Goal: Task Accomplishment & Management: Manage account settings

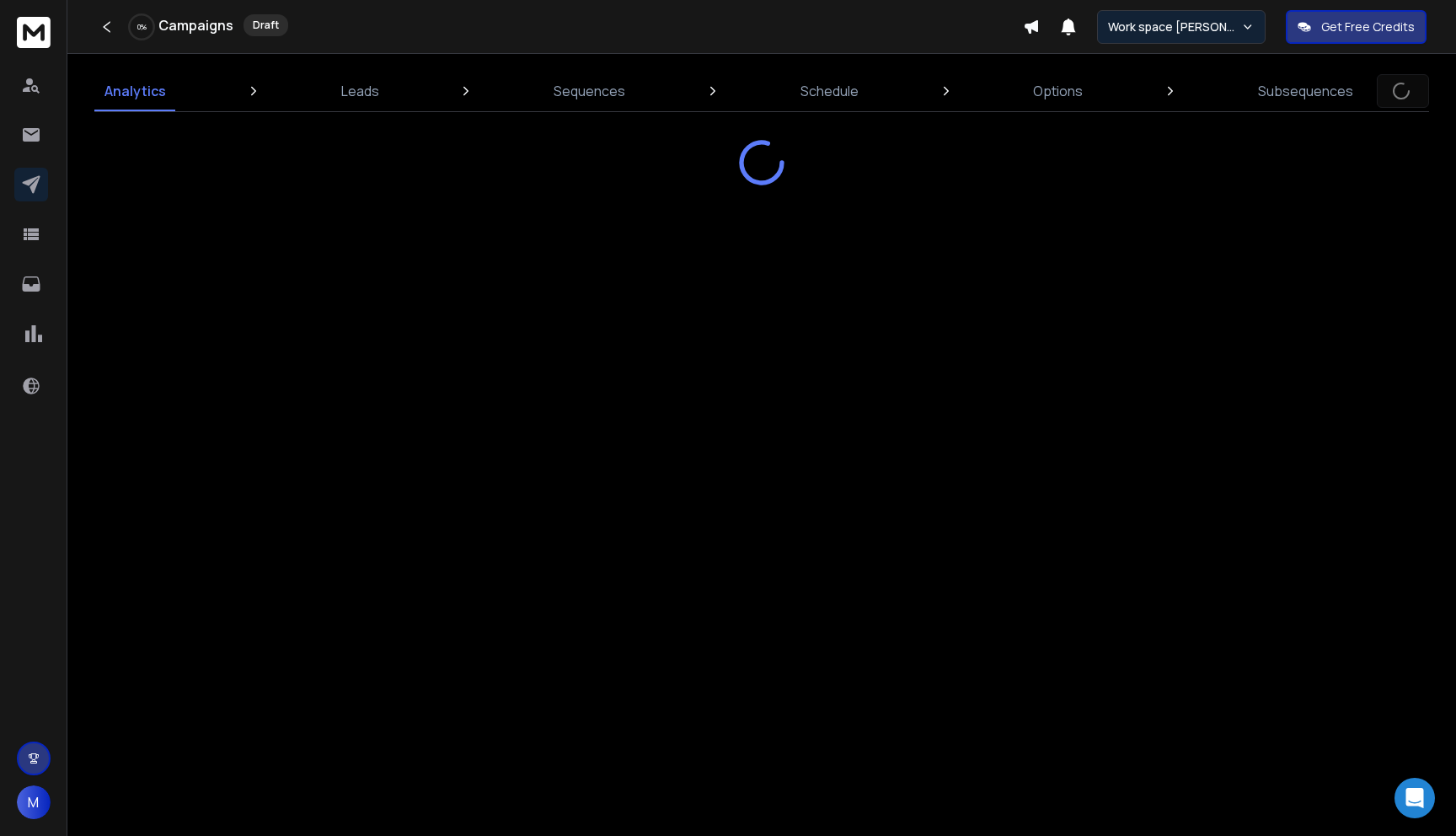
click at [1175, 26] on p "Work space Paolo Ferrari" at bounding box center [1174, 26] width 133 height 17
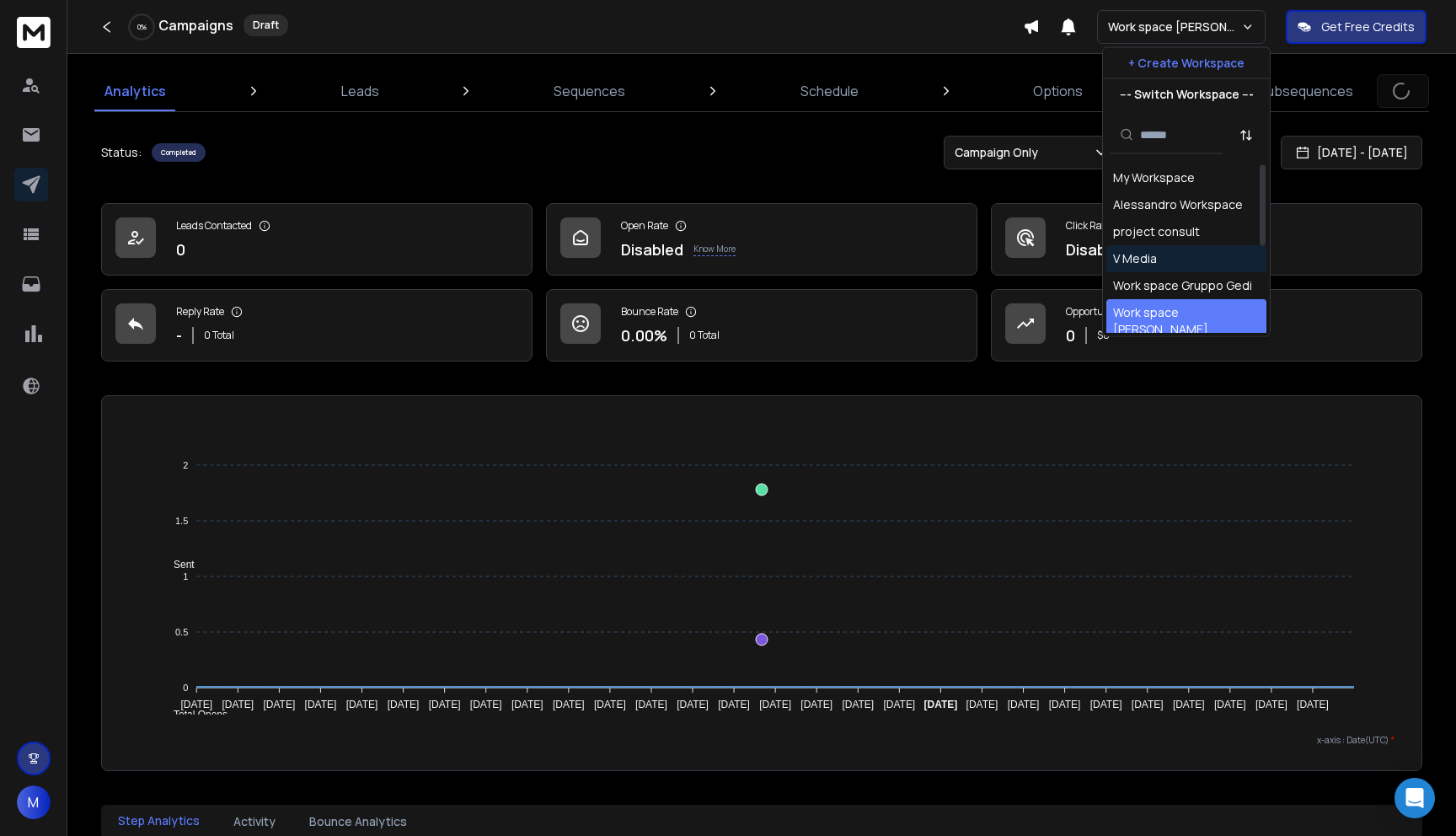
click at [1178, 252] on div "V Media" at bounding box center [1187, 259] width 160 height 27
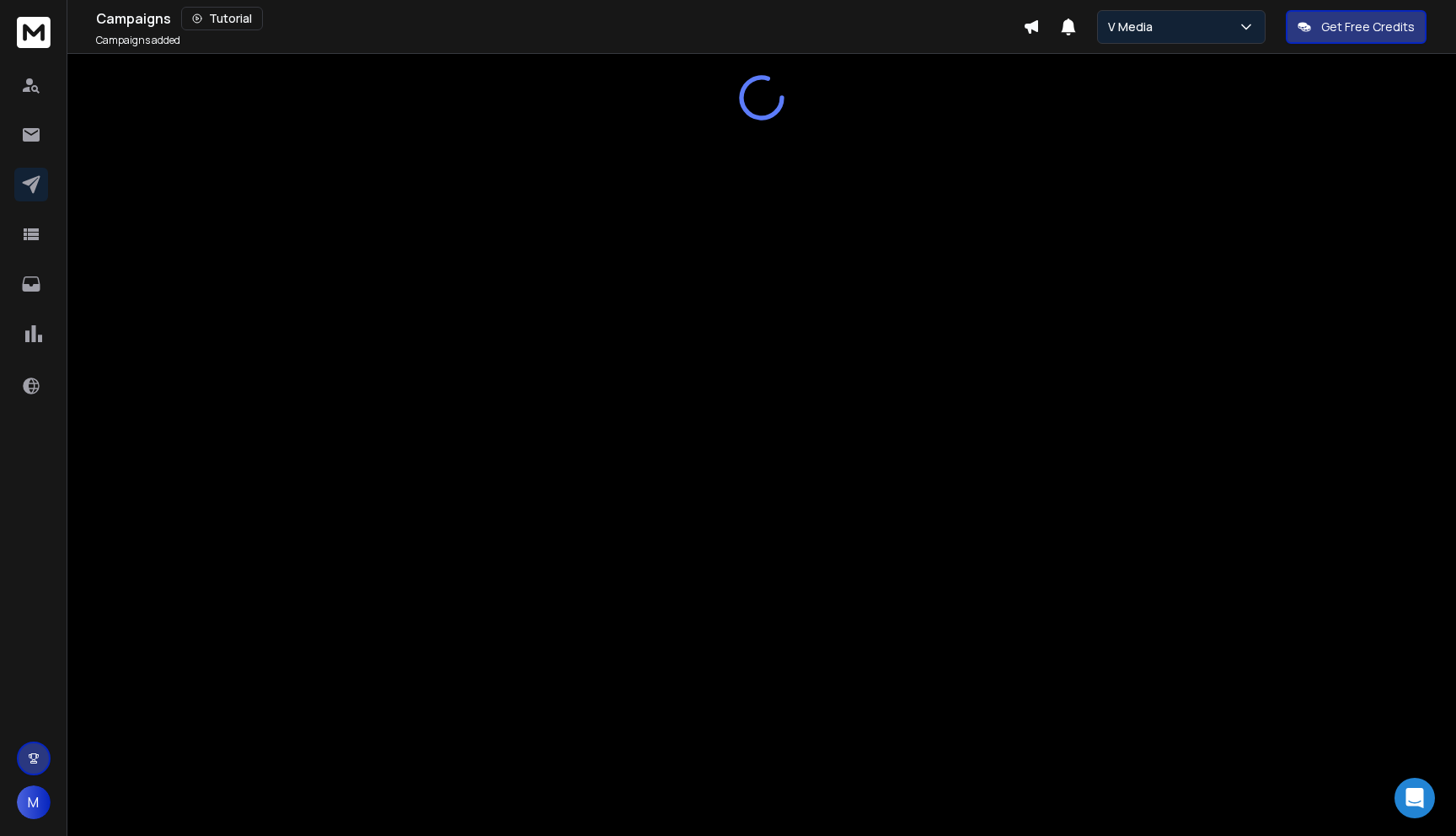
click at [1166, 12] on button "V Media" at bounding box center [1181, 26] width 168 height 34
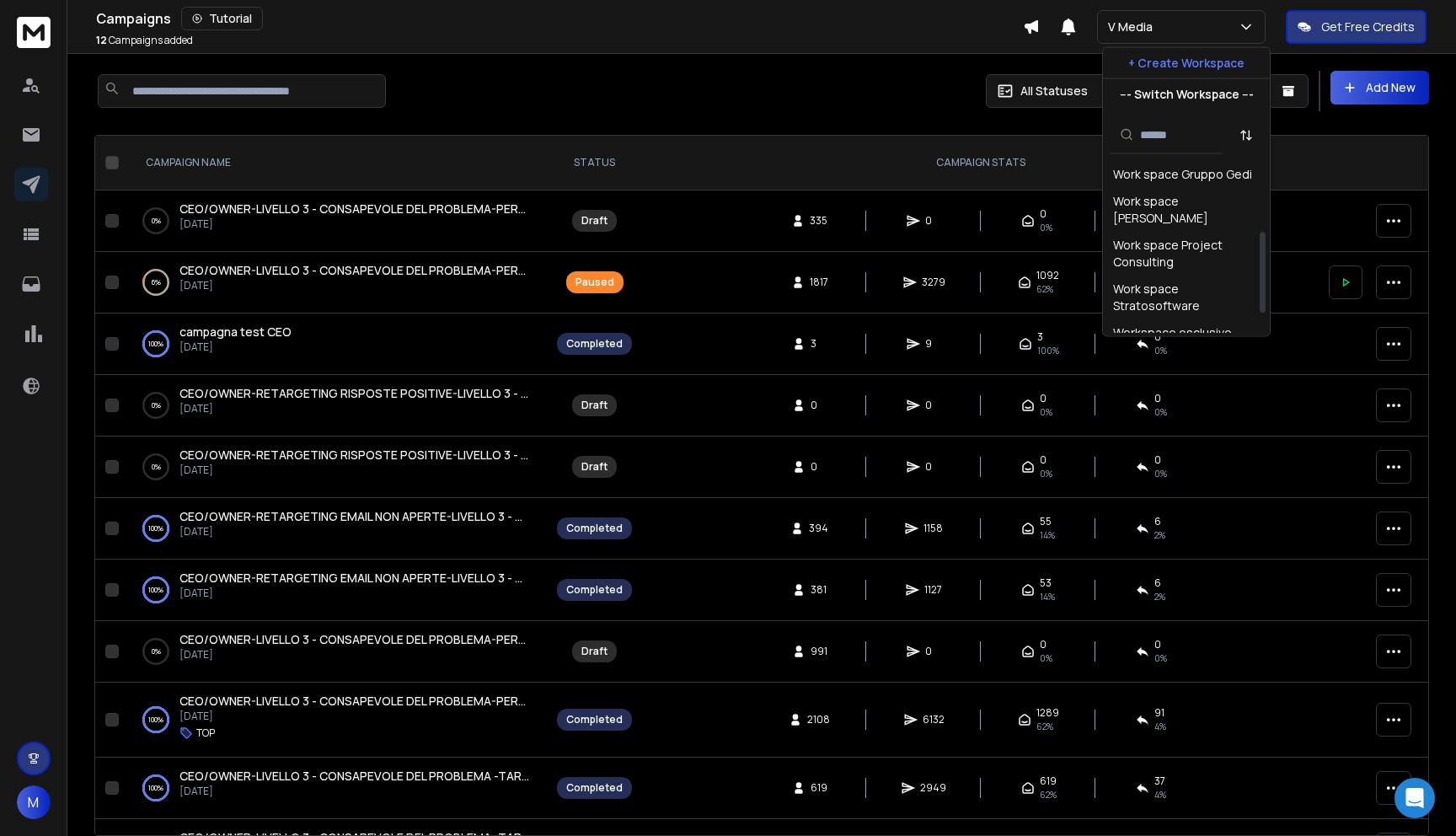
scroll to position [140, 0]
click at [1180, 208] on div "Work space Project Consulting" at bounding box center [1187, 225] width 147 height 34
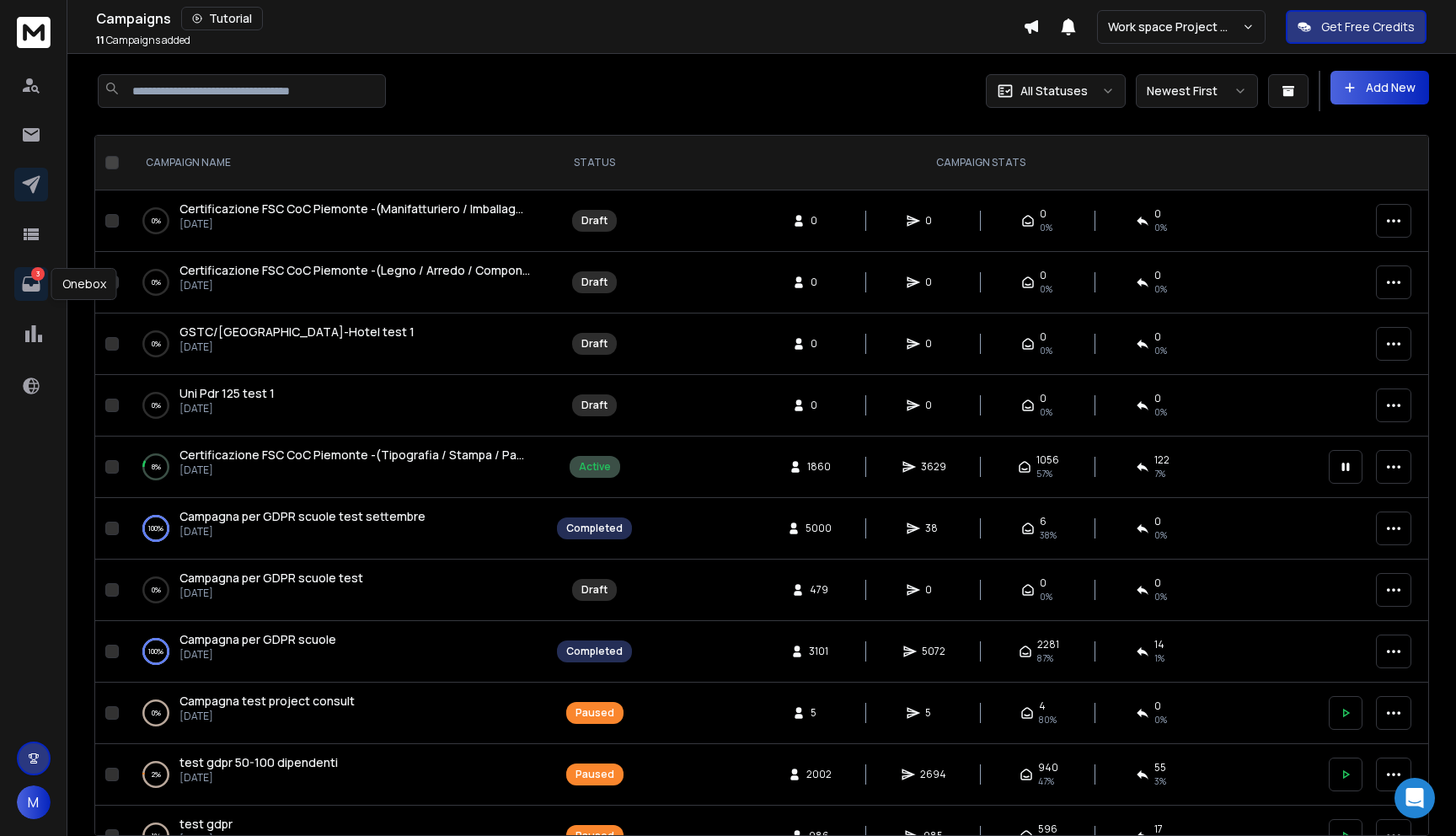
click at [40, 293] on icon at bounding box center [31, 284] width 20 height 20
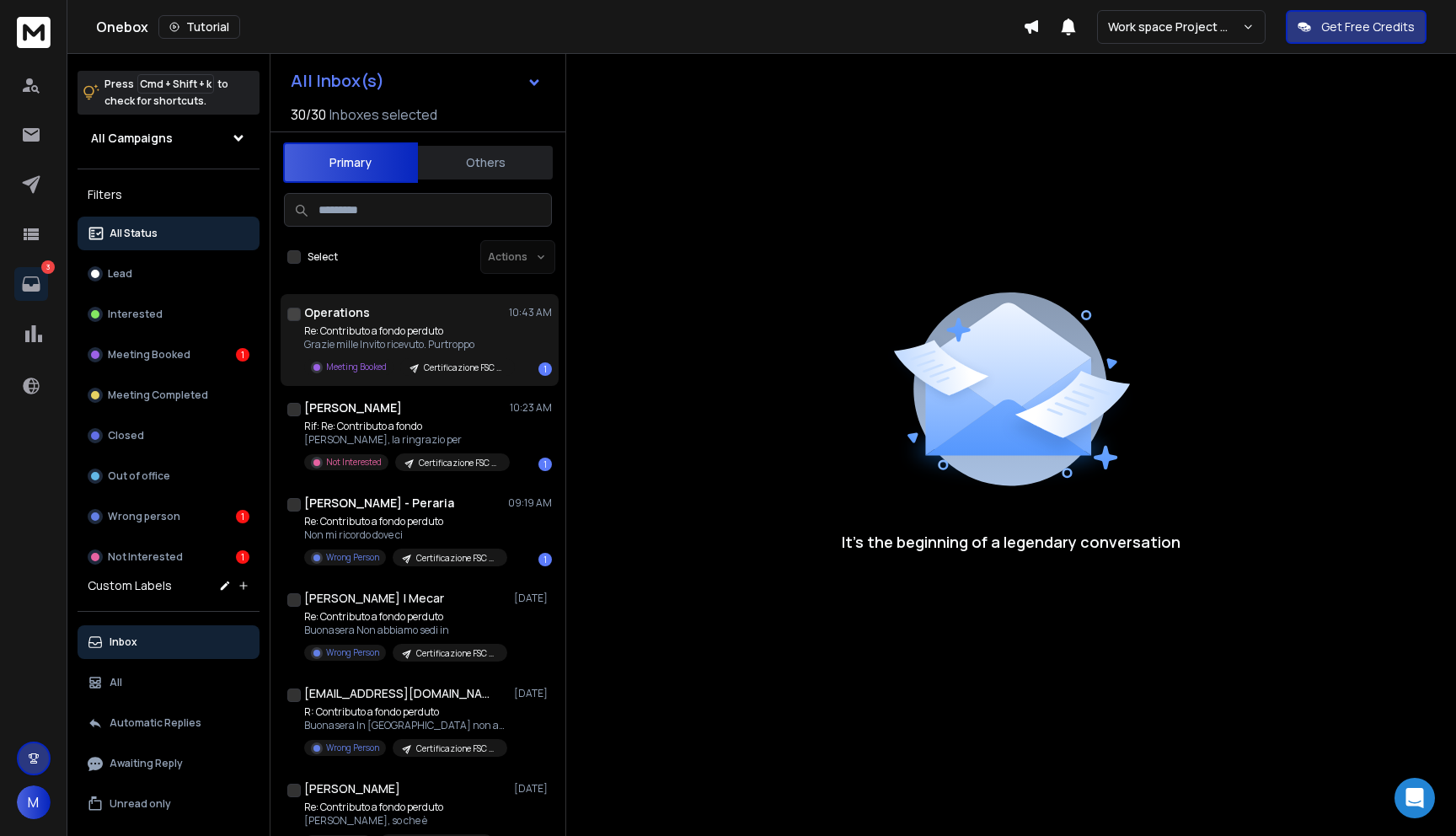
click at [450, 336] on p "Re: Contributo a fondo perduto" at bounding box center [406, 331] width 202 height 14
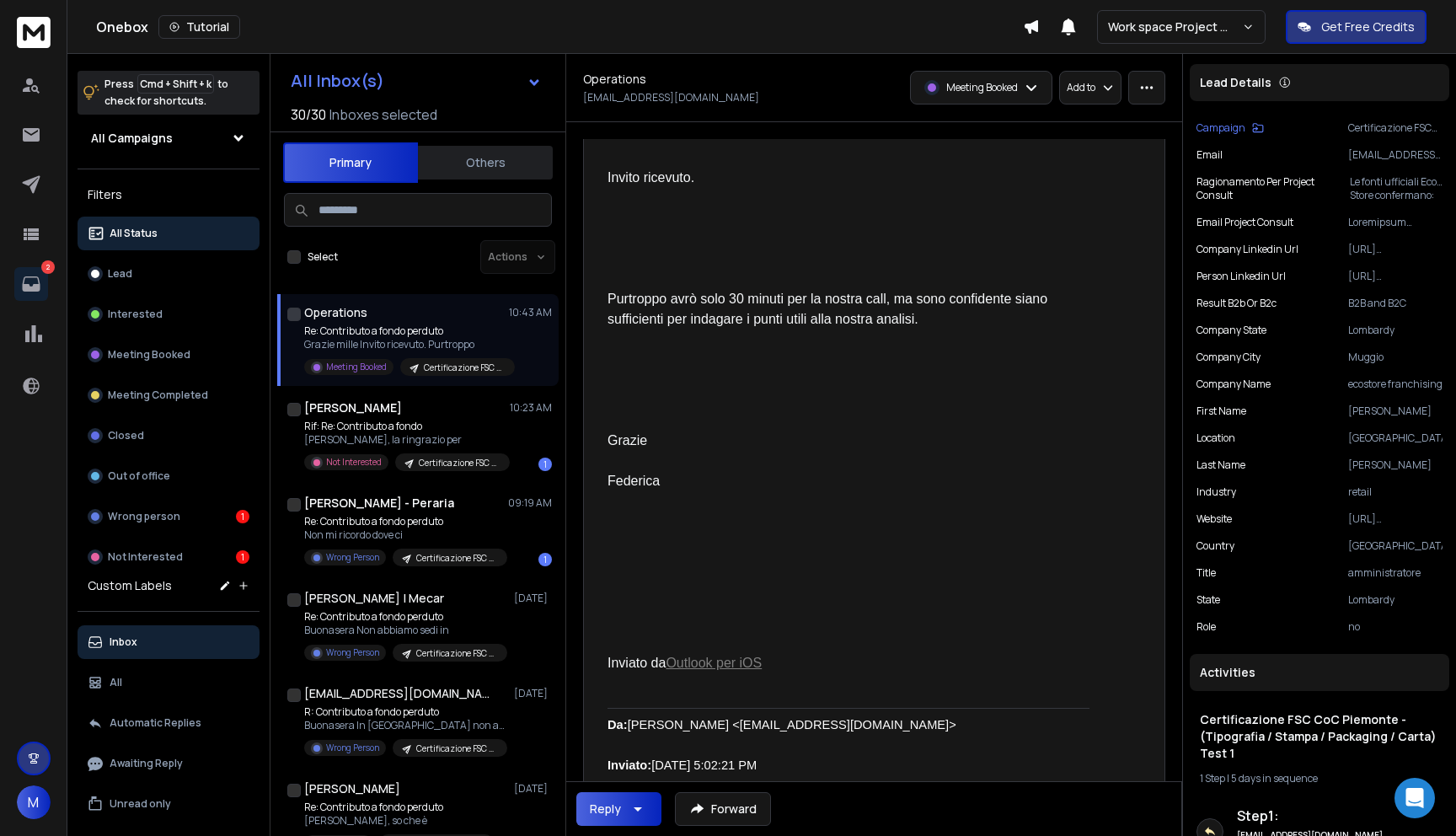
scroll to position [420, 0]
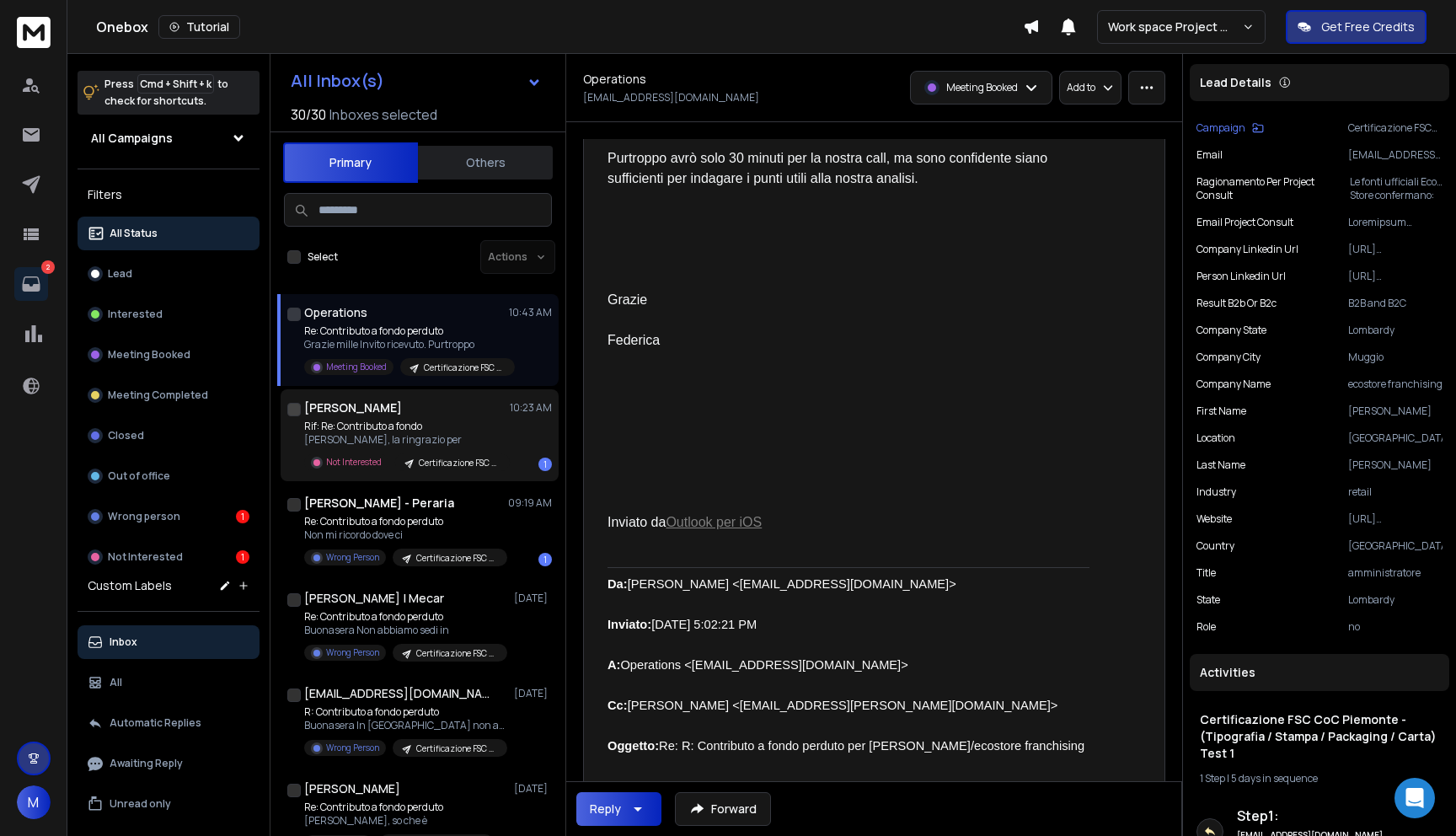
click at [531, 440] on div "Rif: Re: Contributo a fondo Buongiorno Stefania, la ringrazio per Not Intereste…" at bounding box center [428, 445] width 248 height 52
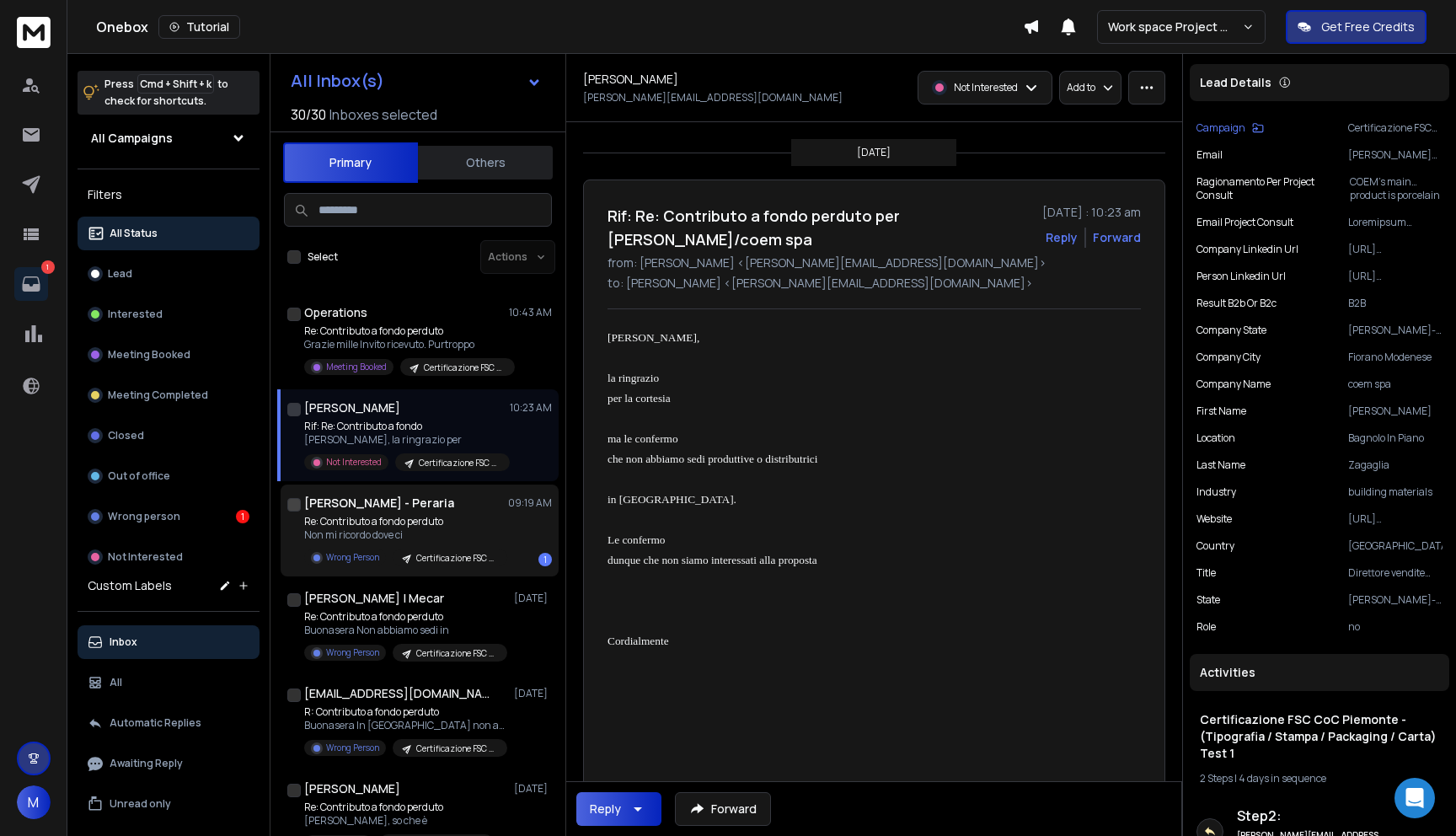
click at [488, 532] on p "Non mi ricordo dove ci" at bounding box center [406, 535] width 202 height 14
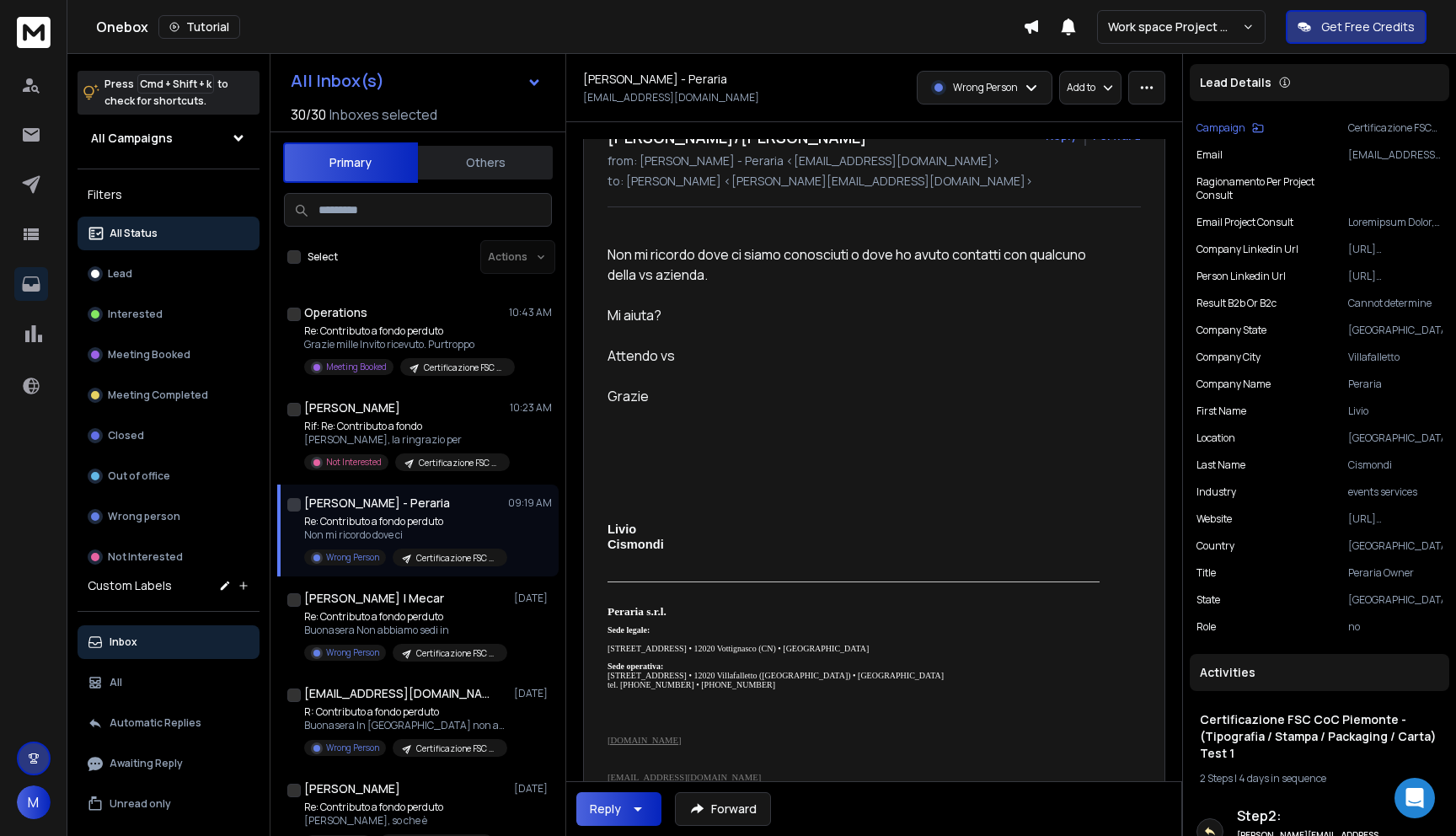
scroll to position [0, 0]
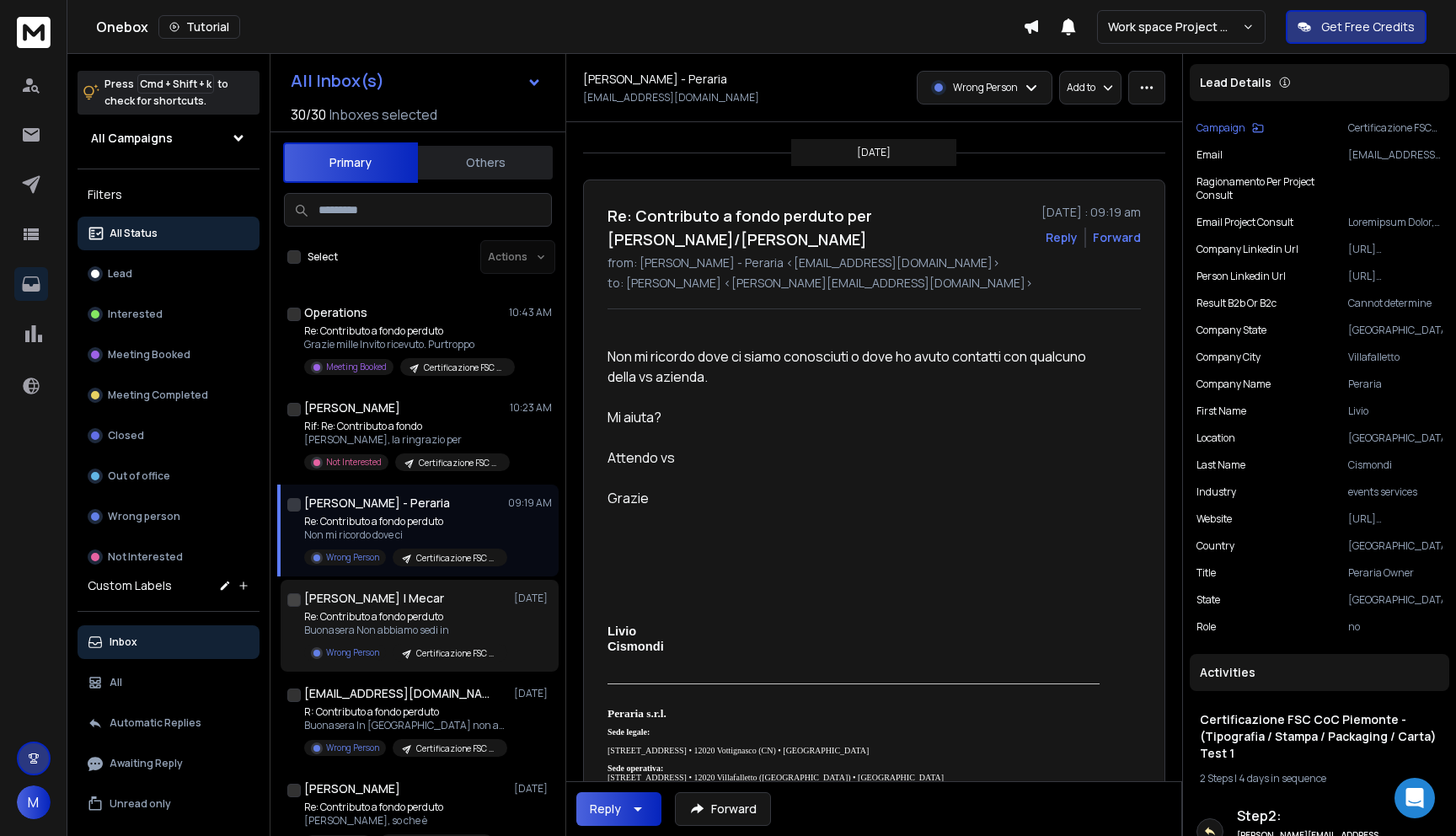
click at [429, 595] on div "Matteo Innaco | Mecar 10 Oct" at bounding box center [428, 598] width 248 height 17
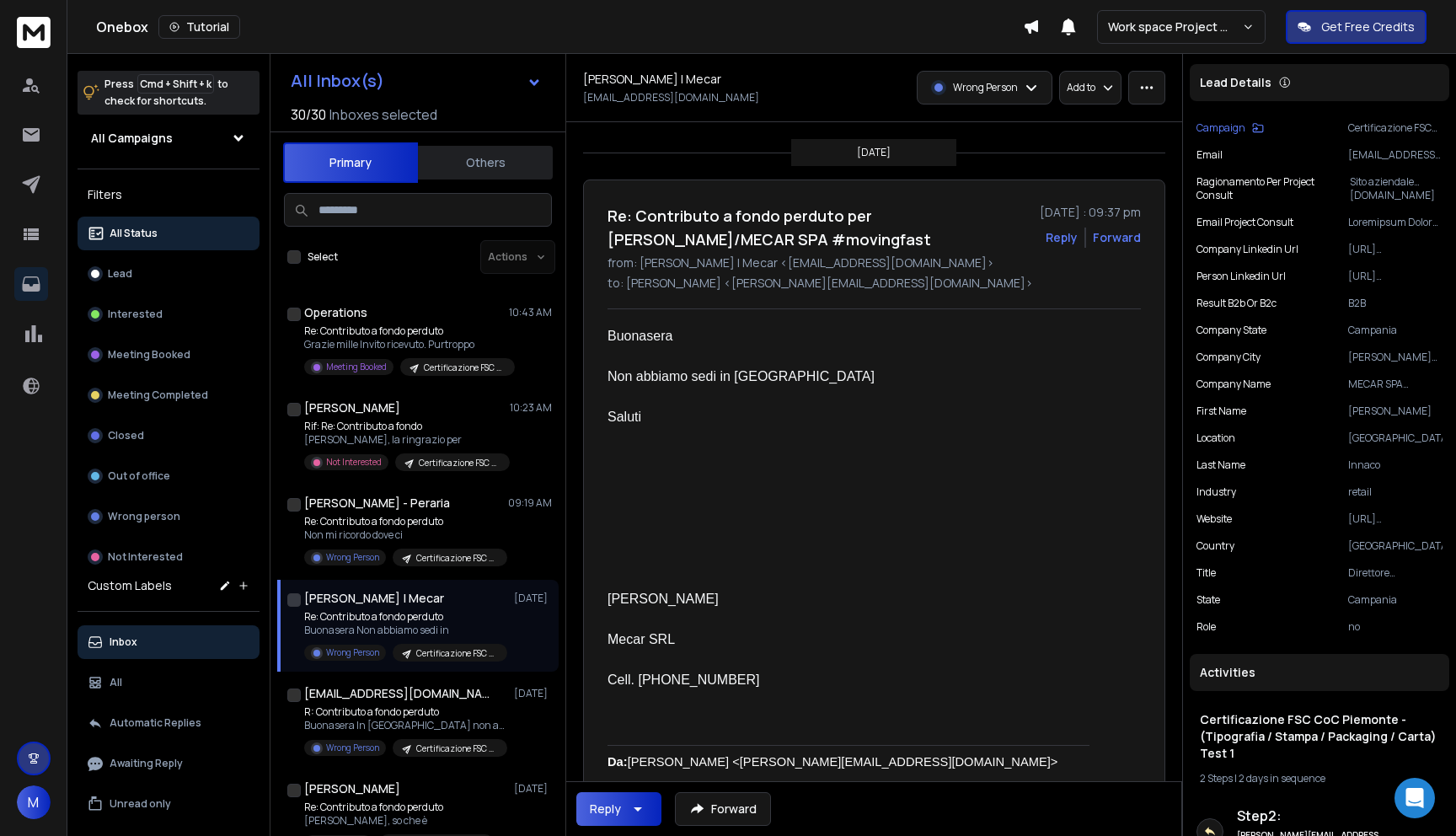
click at [520, 157] on button "Others" at bounding box center [485, 162] width 135 height 37
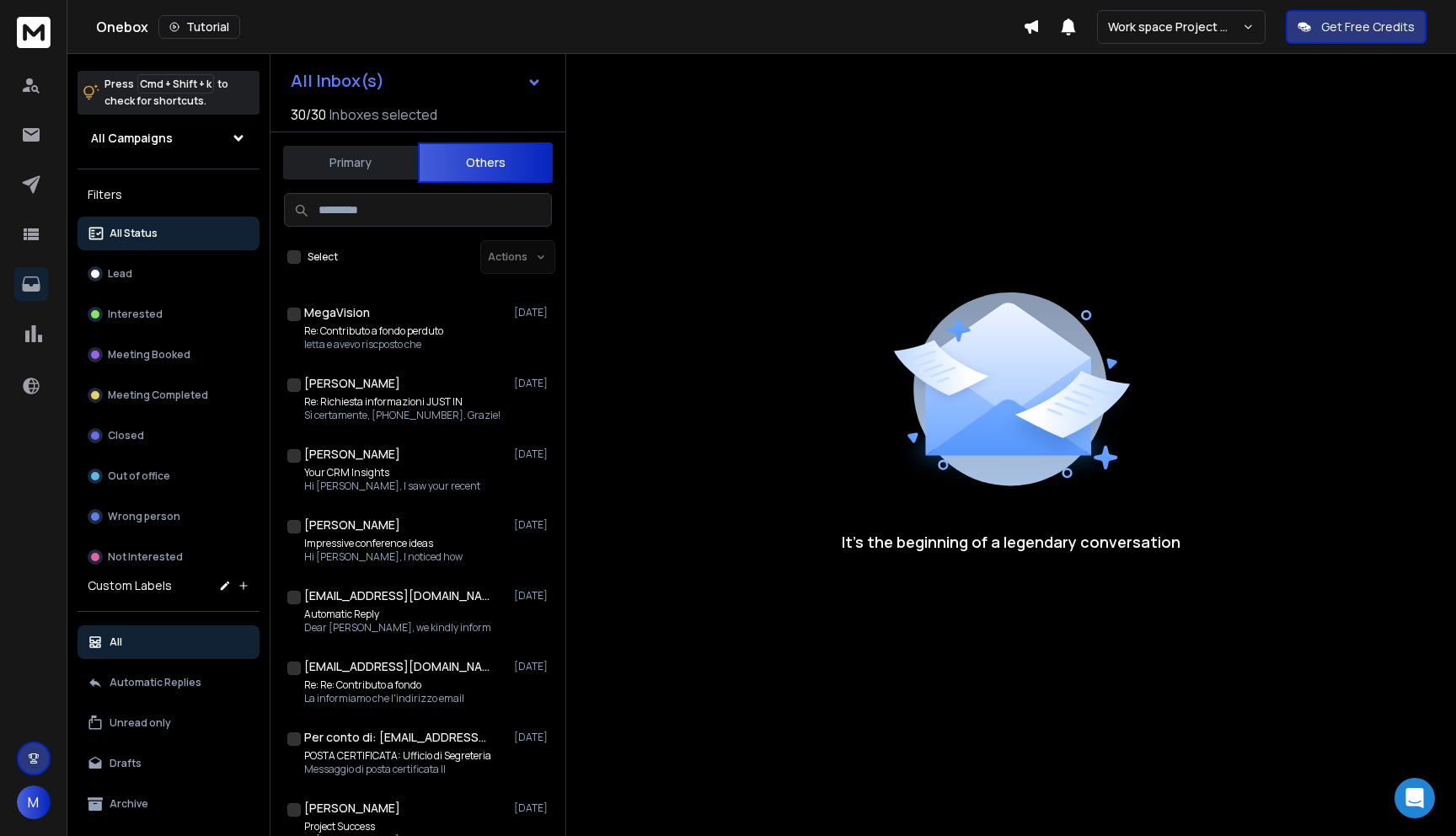
click at [370, 136] on div "All Inbox(s) 30 / 30 Inboxes selected Primary Others Select Actions MegaVision …" at bounding box center [417, 471] width 295 height 836
click at [368, 155] on button "Primary" at bounding box center [350, 162] width 135 height 37
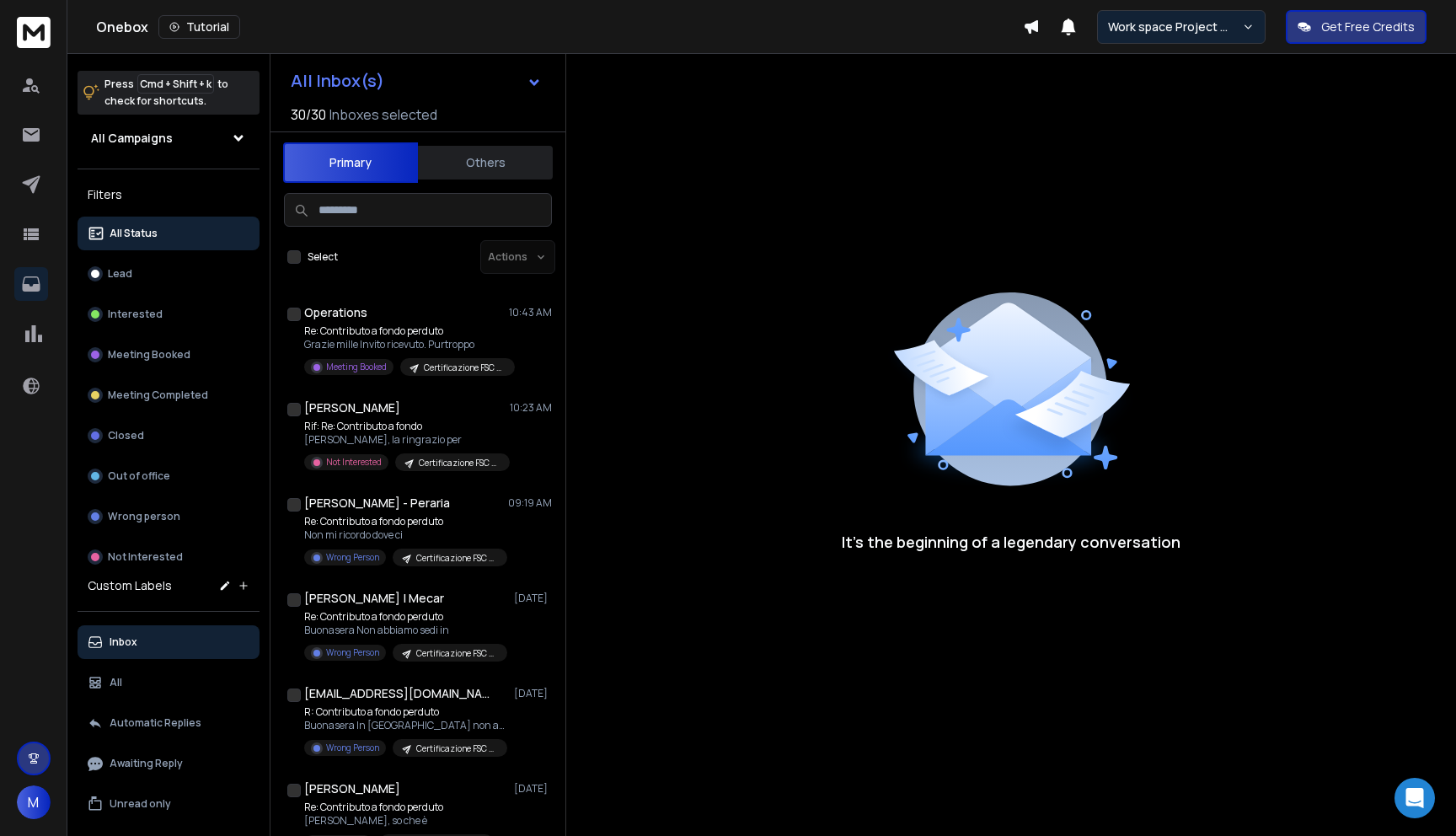
click at [1230, 25] on p "Work space Project Consulting" at bounding box center [1175, 26] width 134 height 17
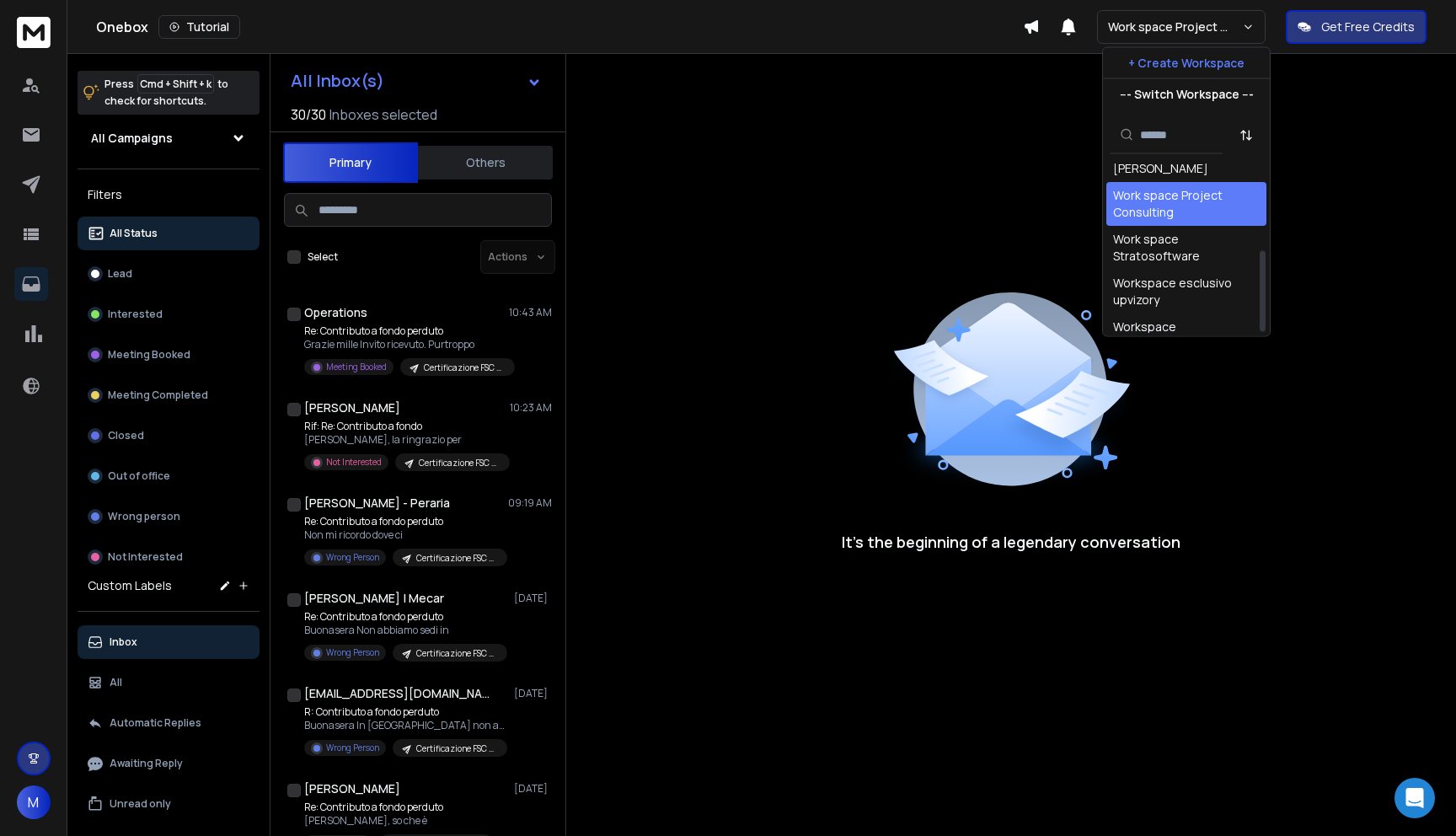
scroll to position [179, 0]
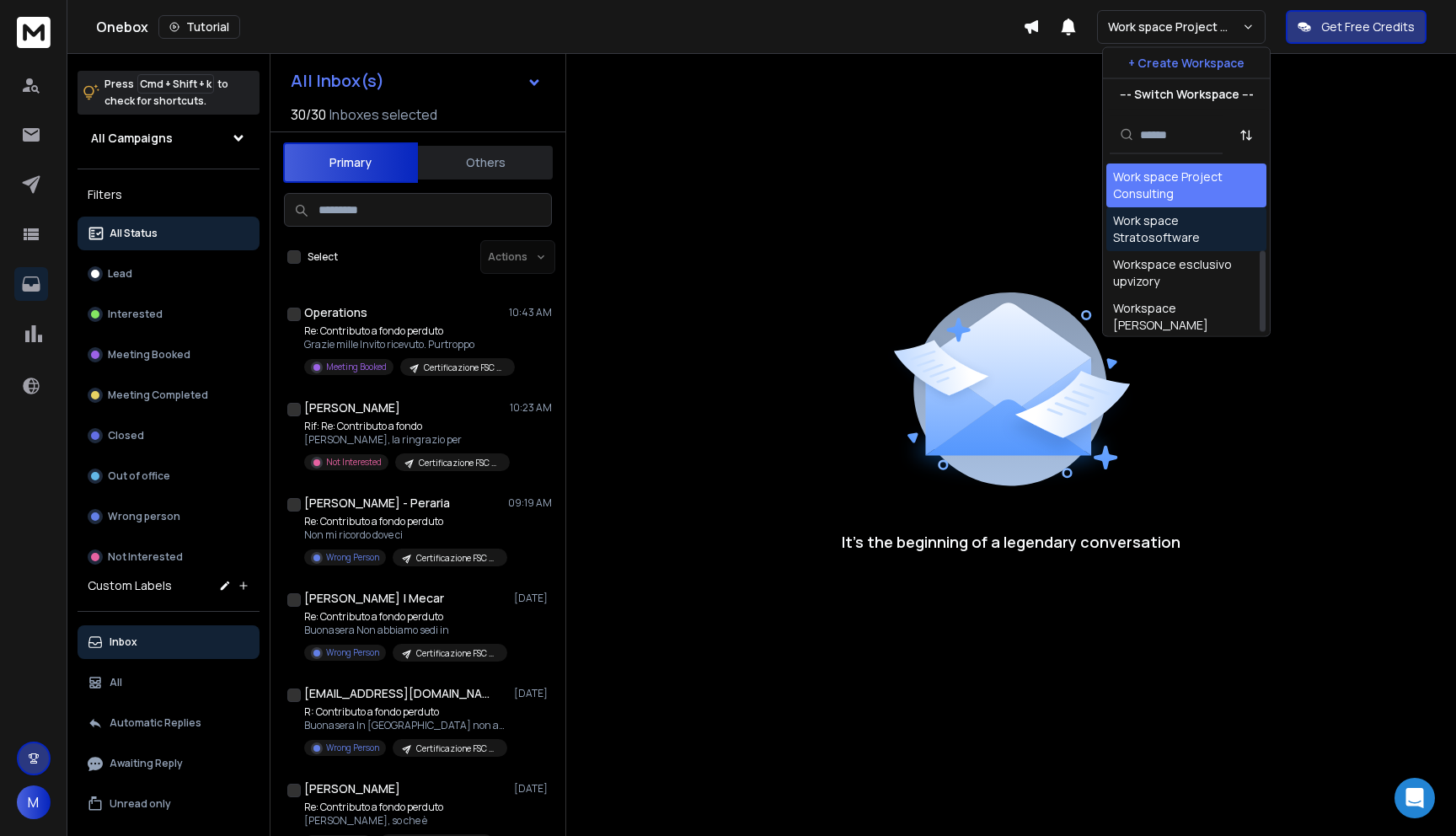
click at [1175, 220] on div "Work space Stratosoftware" at bounding box center [1187, 229] width 147 height 34
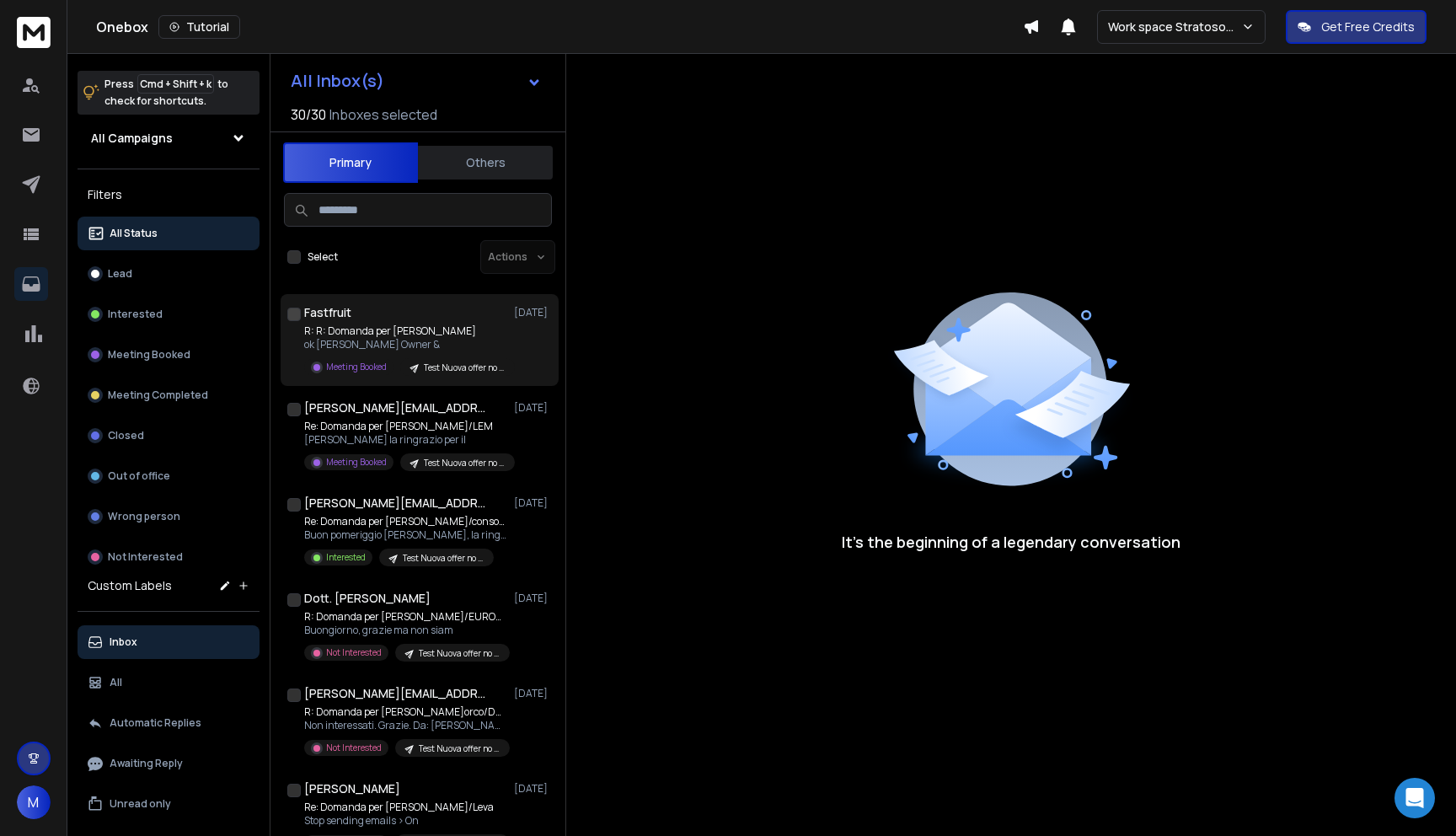
click at [375, 328] on p "R: R: Domanda per [PERSON_NAME]" at bounding box center [406, 331] width 202 height 14
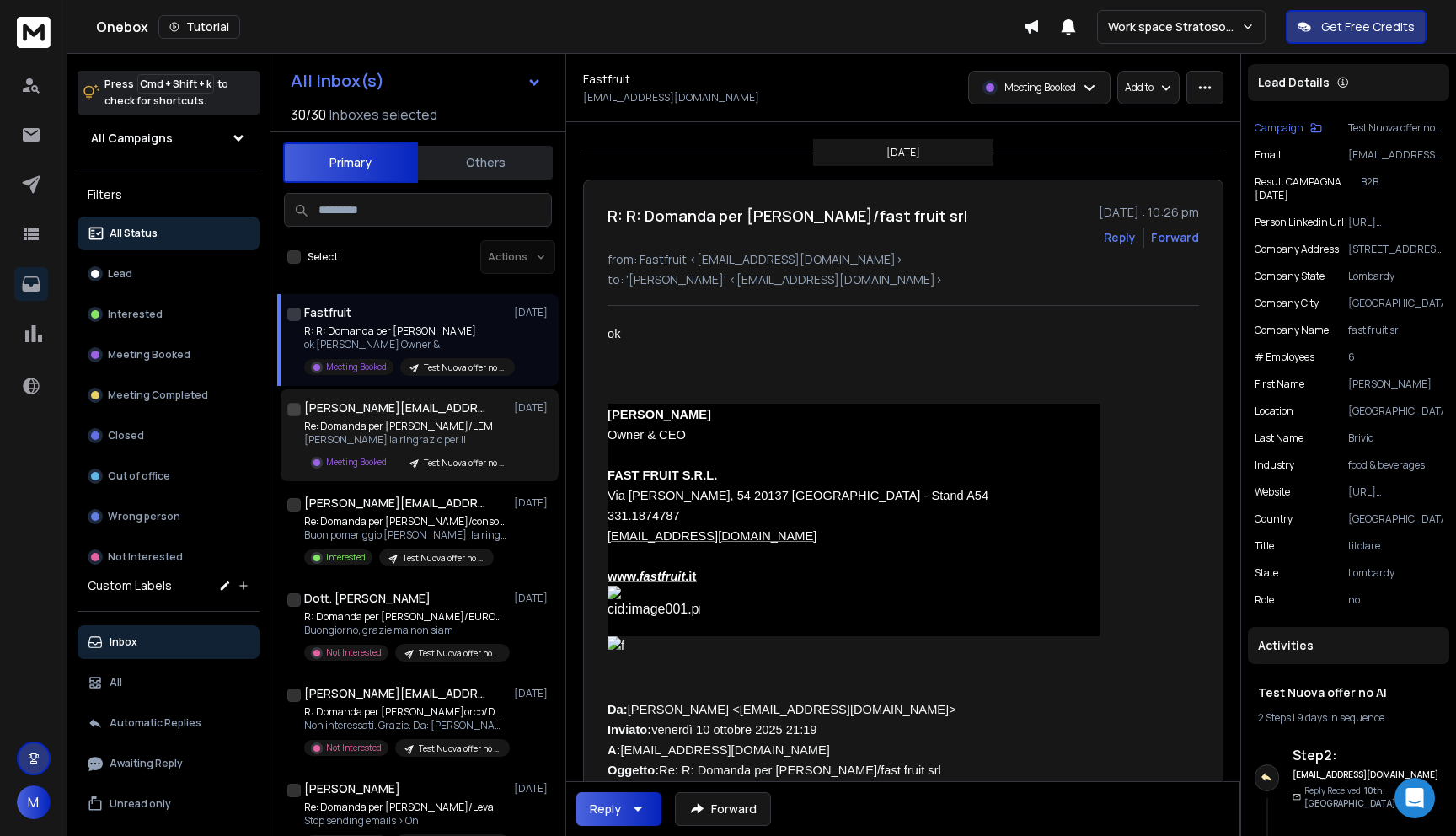
click at [378, 411] on h1 "[PERSON_NAME][EMAIL_ADDRESS][DOMAIN_NAME]" at bounding box center [397, 407] width 186 height 17
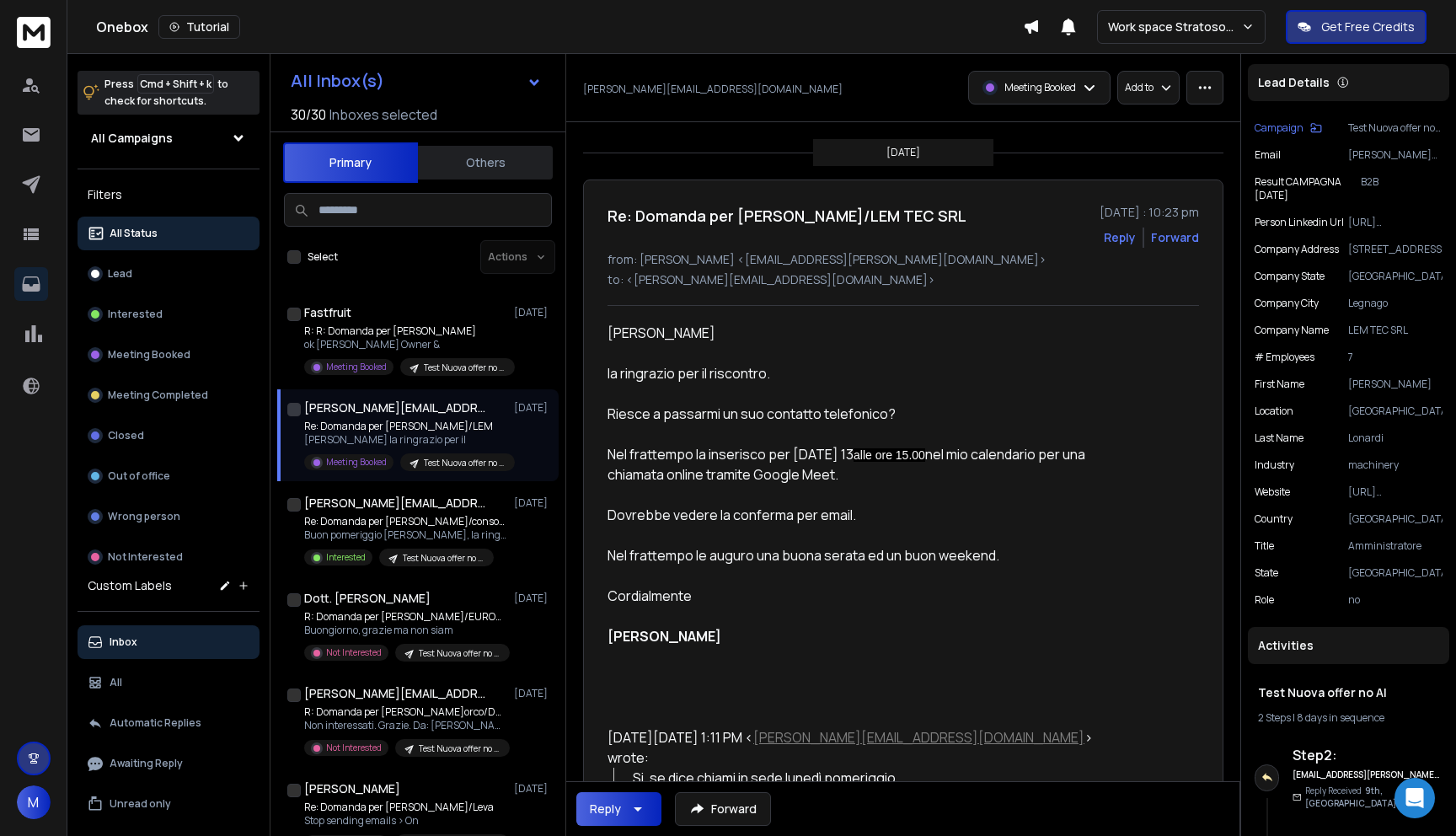
click at [503, 144] on button "Others" at bounding box center [485, 162] width 135 height 37
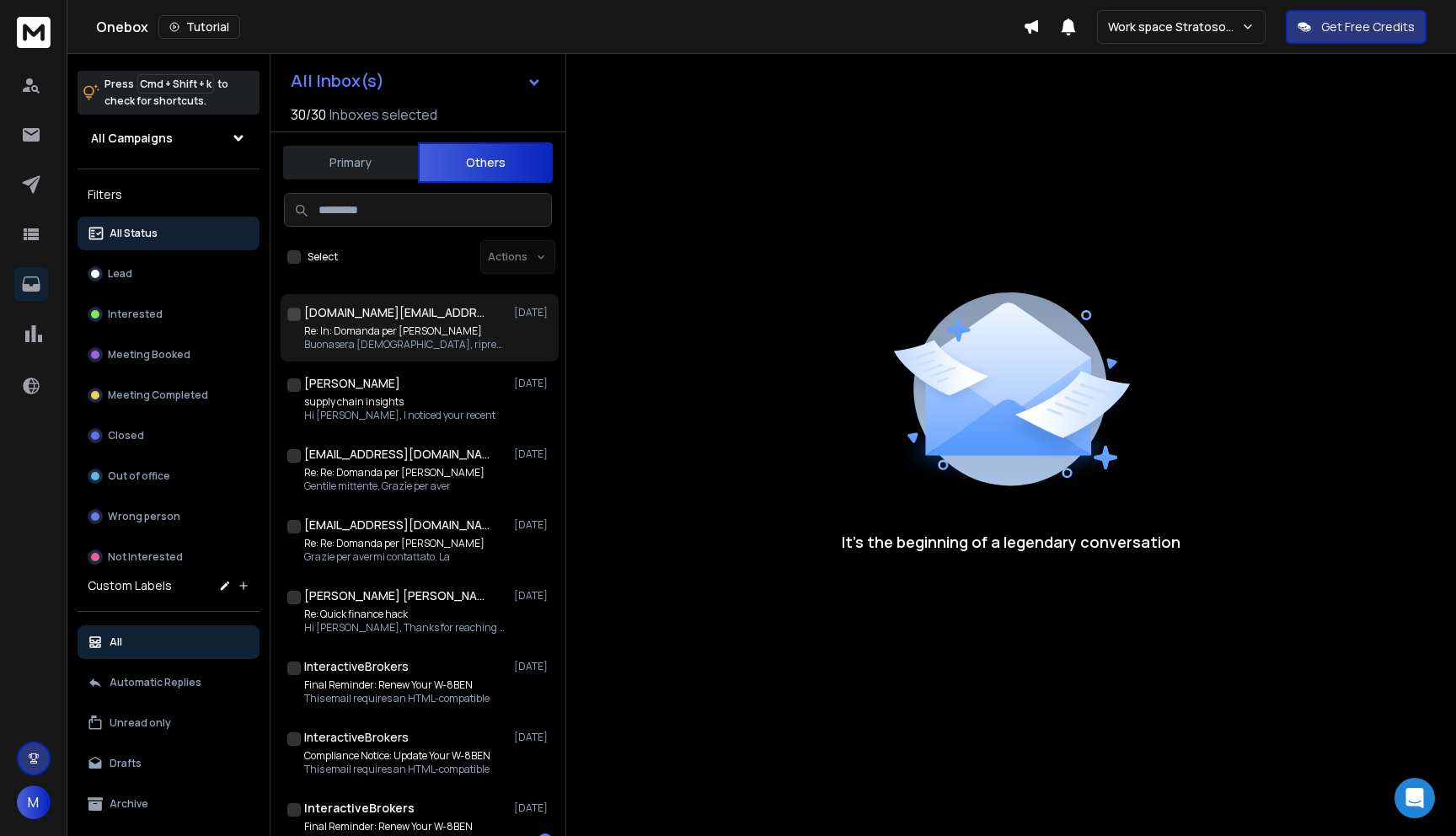
click at [455, 331] on p "Re: In: Domanda per [PERSON_NAME]" at bounding box center [406, 331] width 202 height 14
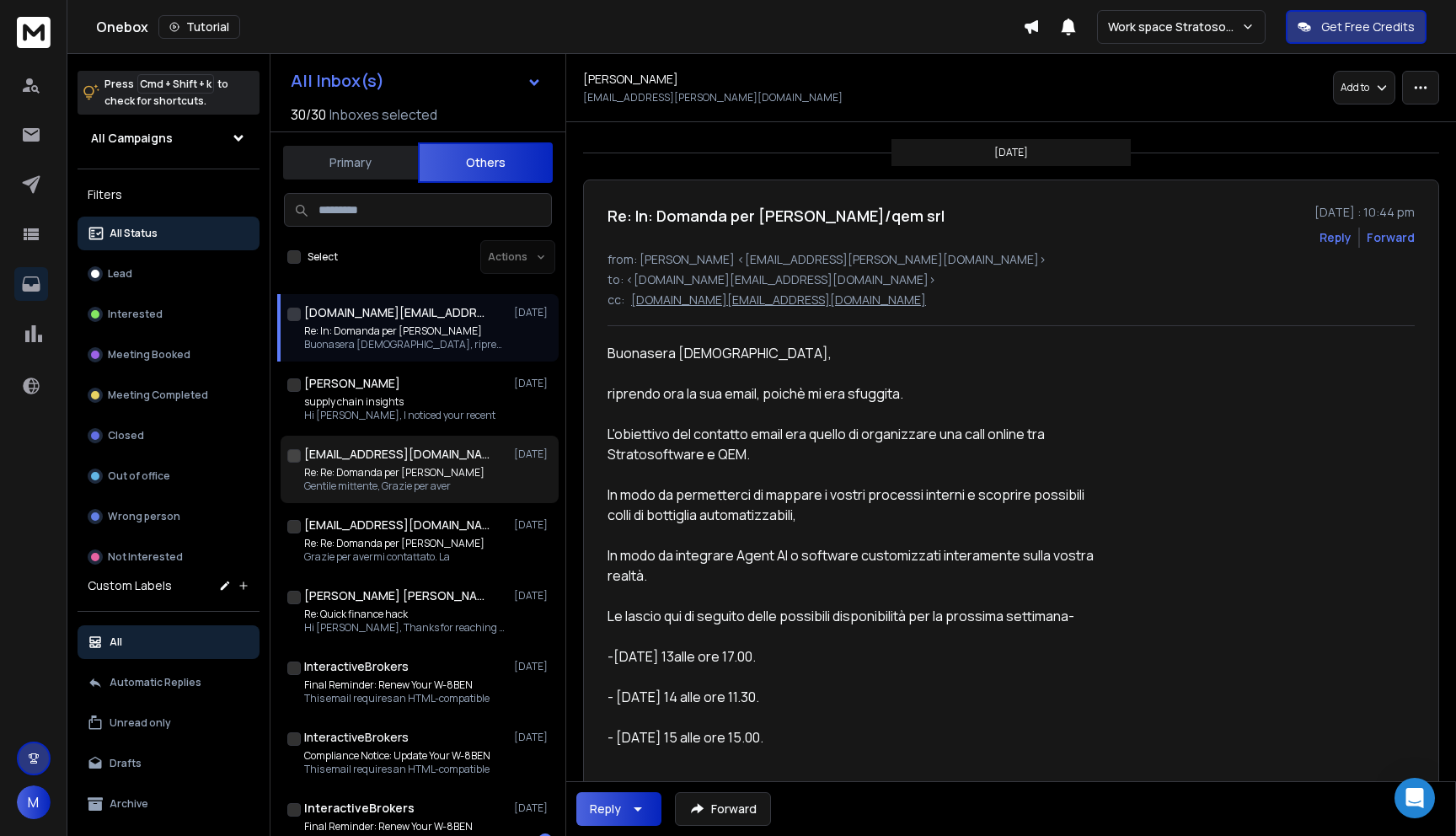
click at [433, 479] on p "Gentile mittente, Grazie per aver" at bounding box center [394, 486] width 180 height 14
